Goal: Task Accomplishment & Management: Use online tool/utility

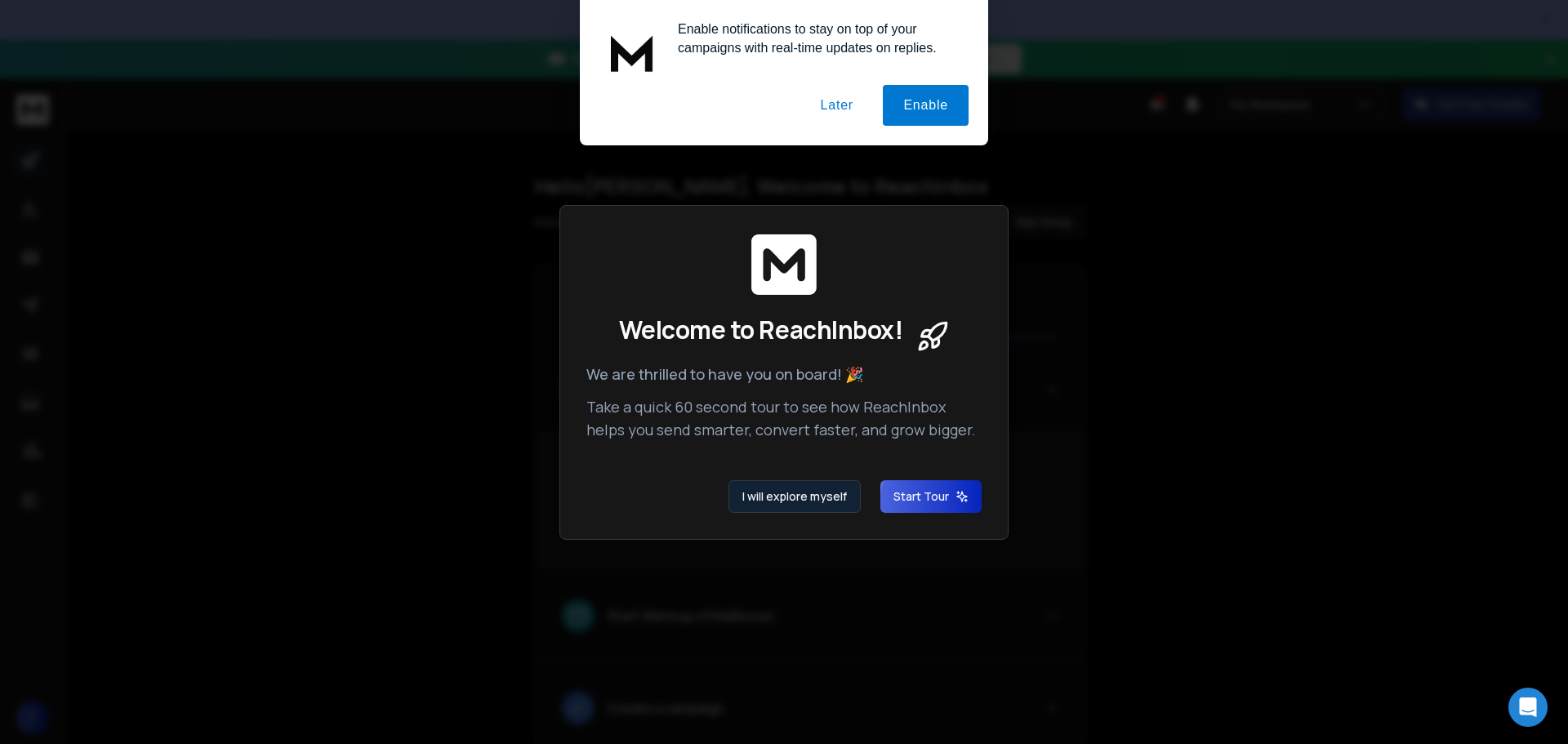
click at [825, 495] on button "I will explore myself" at bounding box center [794, 496] width 132 height 32
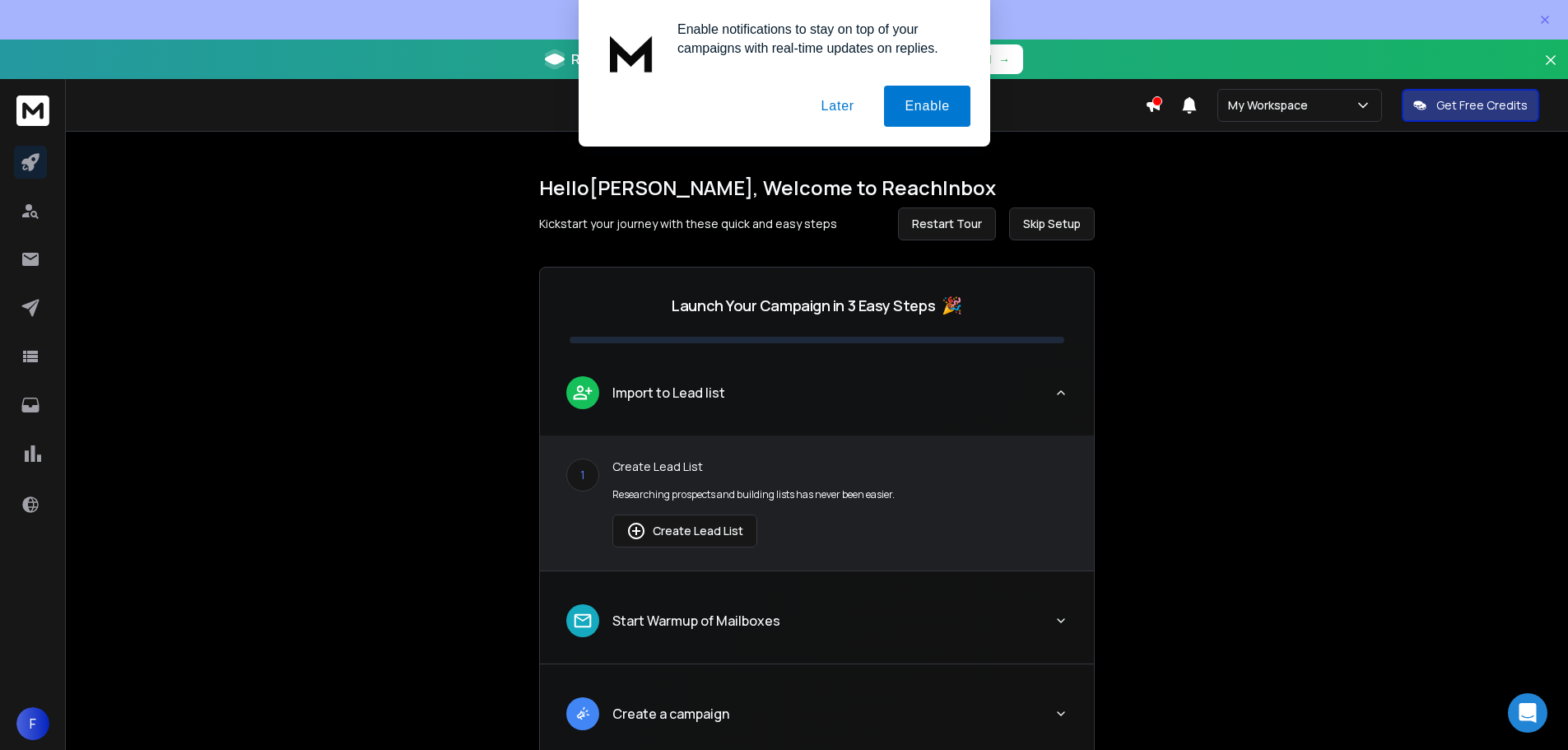
click at [831, 108] on button "Later" at bounding box center [837, 106] width 74 height 41
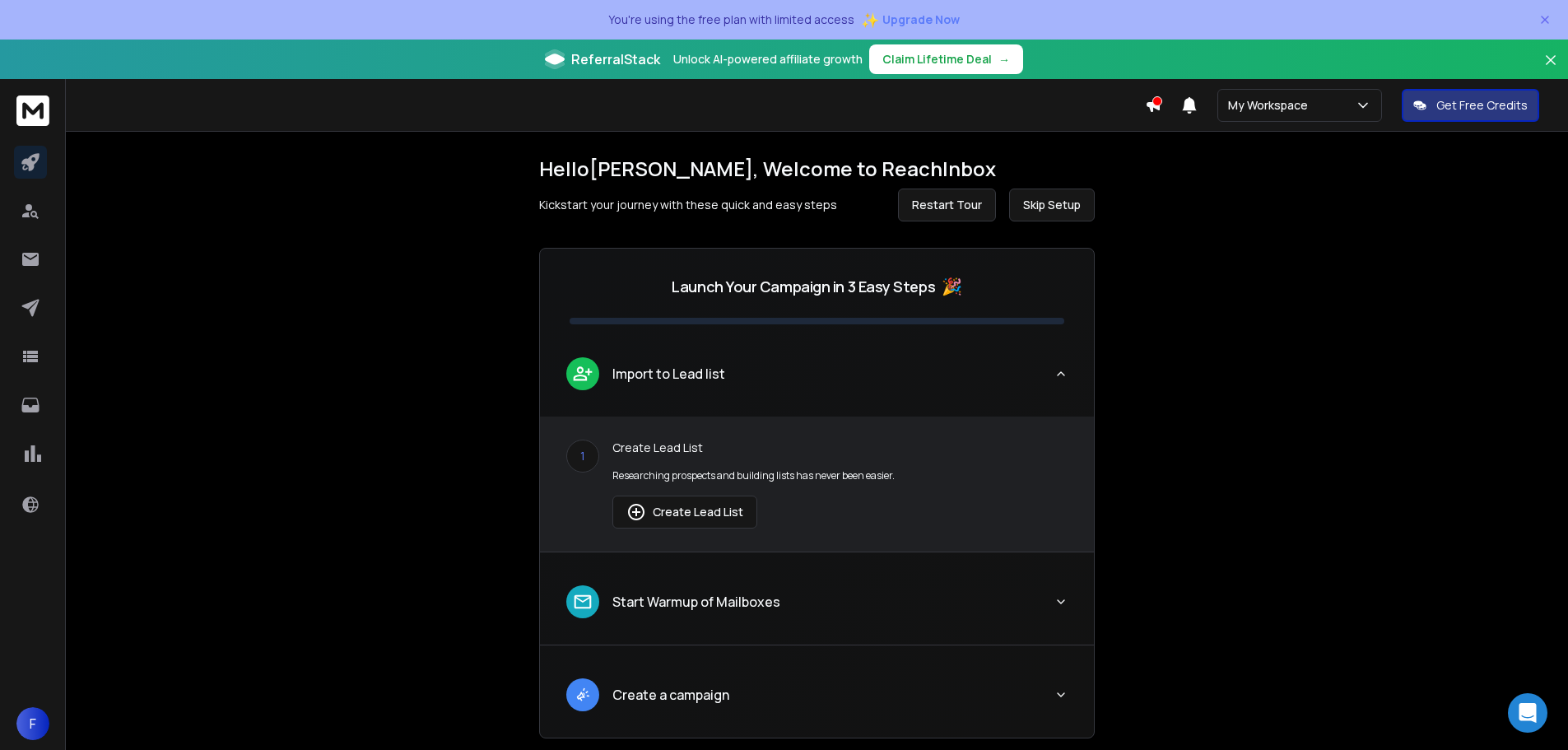
scroll to position [50, 0]
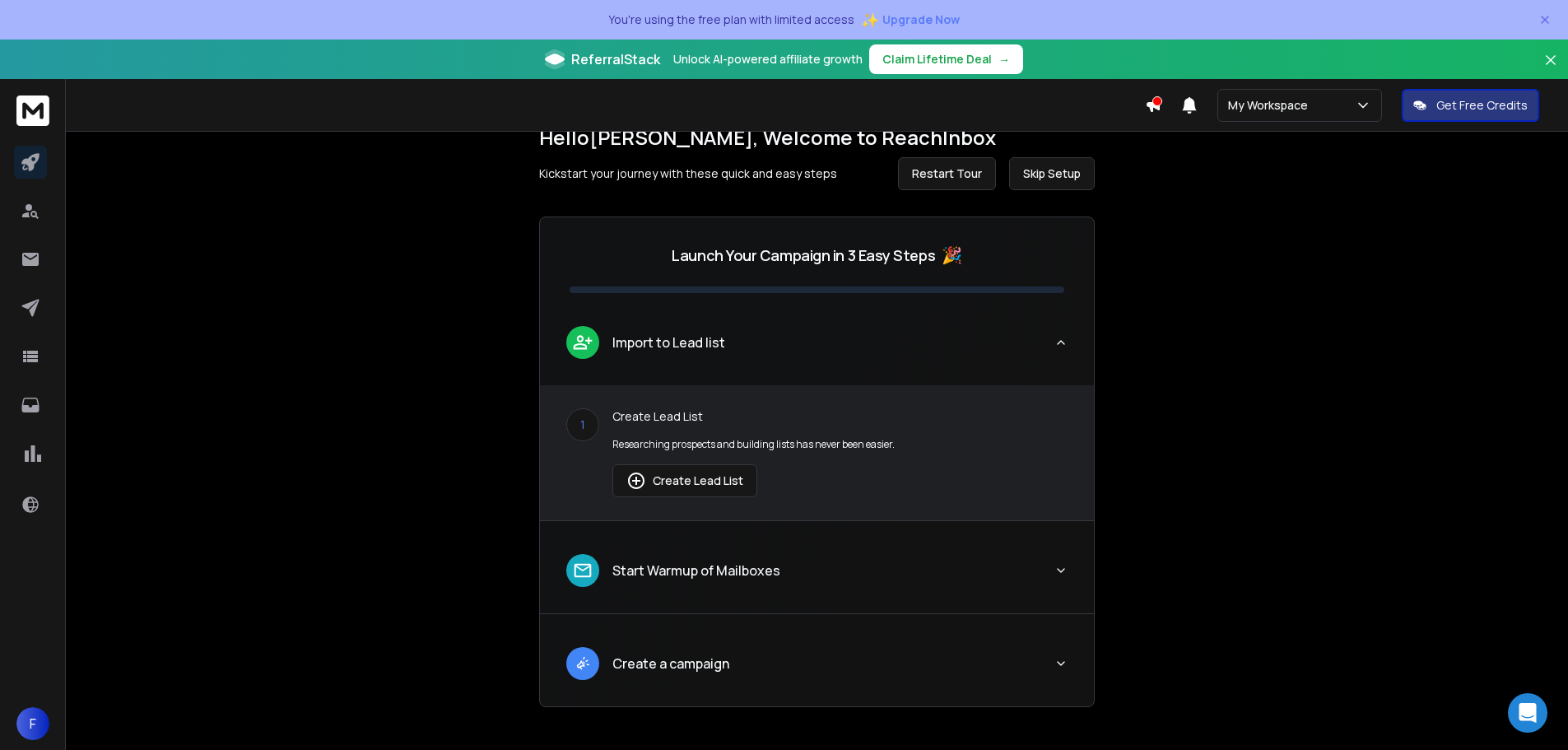
click at [39, 111] on icon at bounding box center [33, 110] width 33 height 31
click at [32, 155] on icon at bounding box center [30, 162] width 19 height 19
click at [31, 212] on icon at bounding box center [30, 211] width 19 height 19
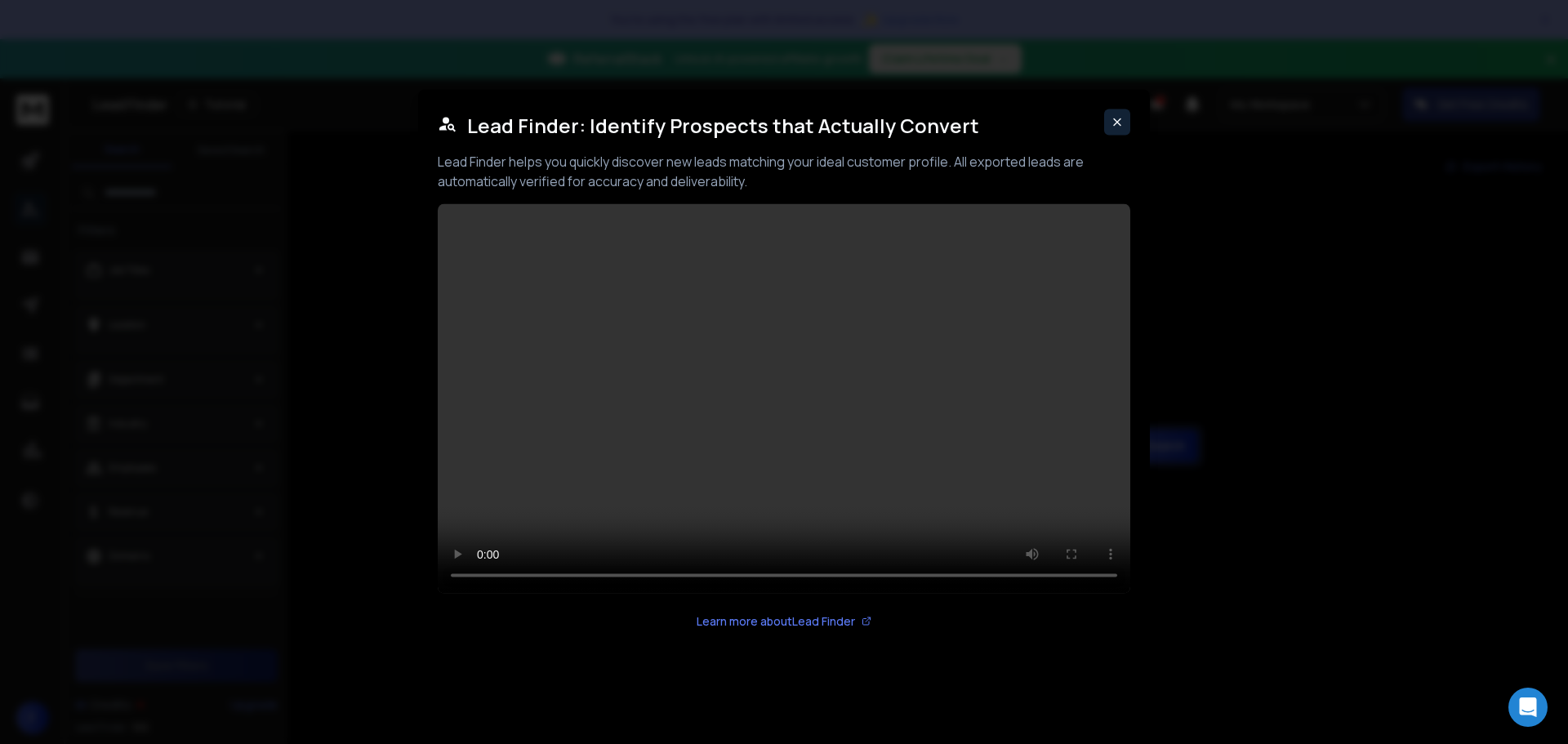
click at [1121, 125] on icon at bounding box center [1117, 122] width 13 height 13
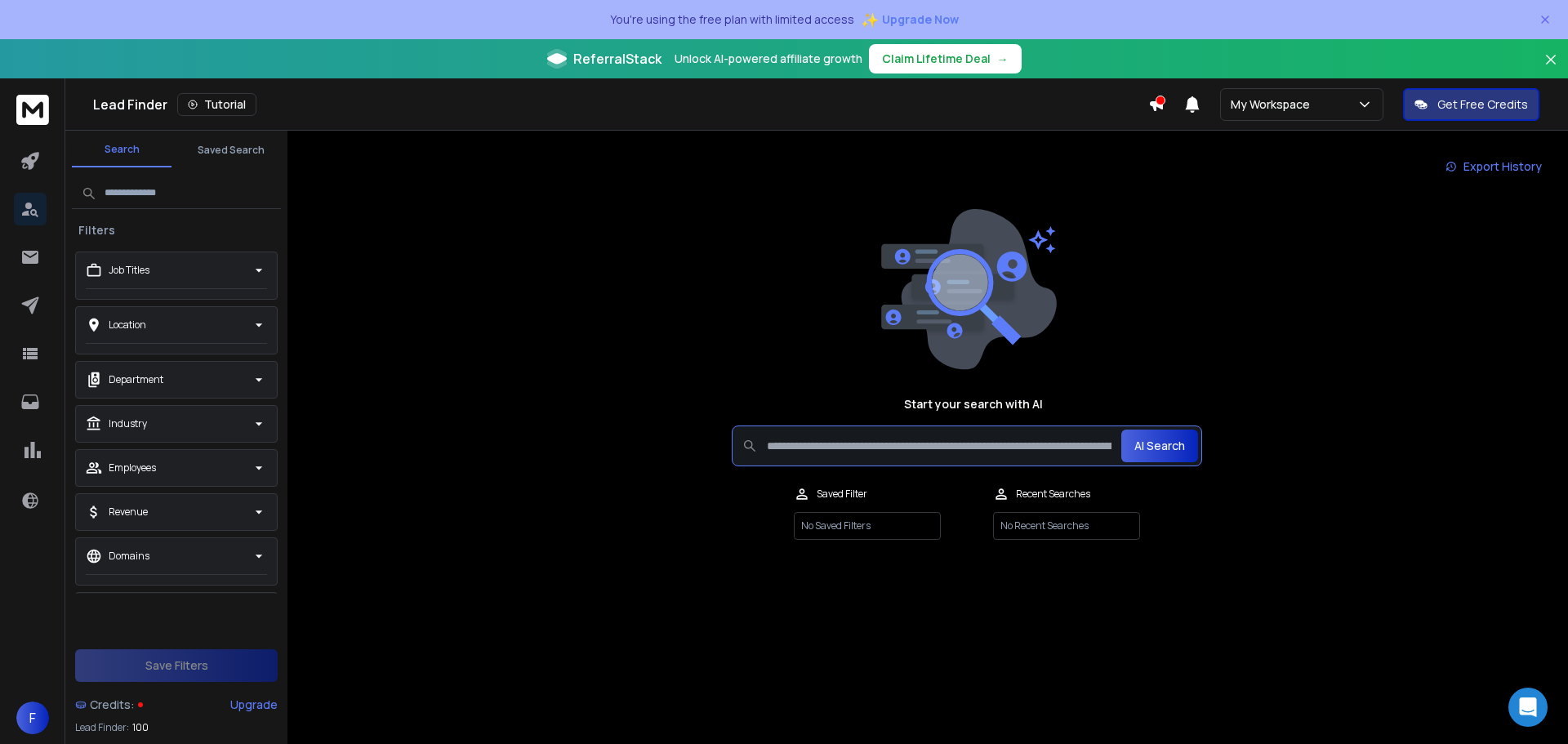
click at [171, 268] on div "Job Titles" at bounding box center [176, 270] width 181 height 17
